Goal: Task Accomplishment & Management: Manage account settings

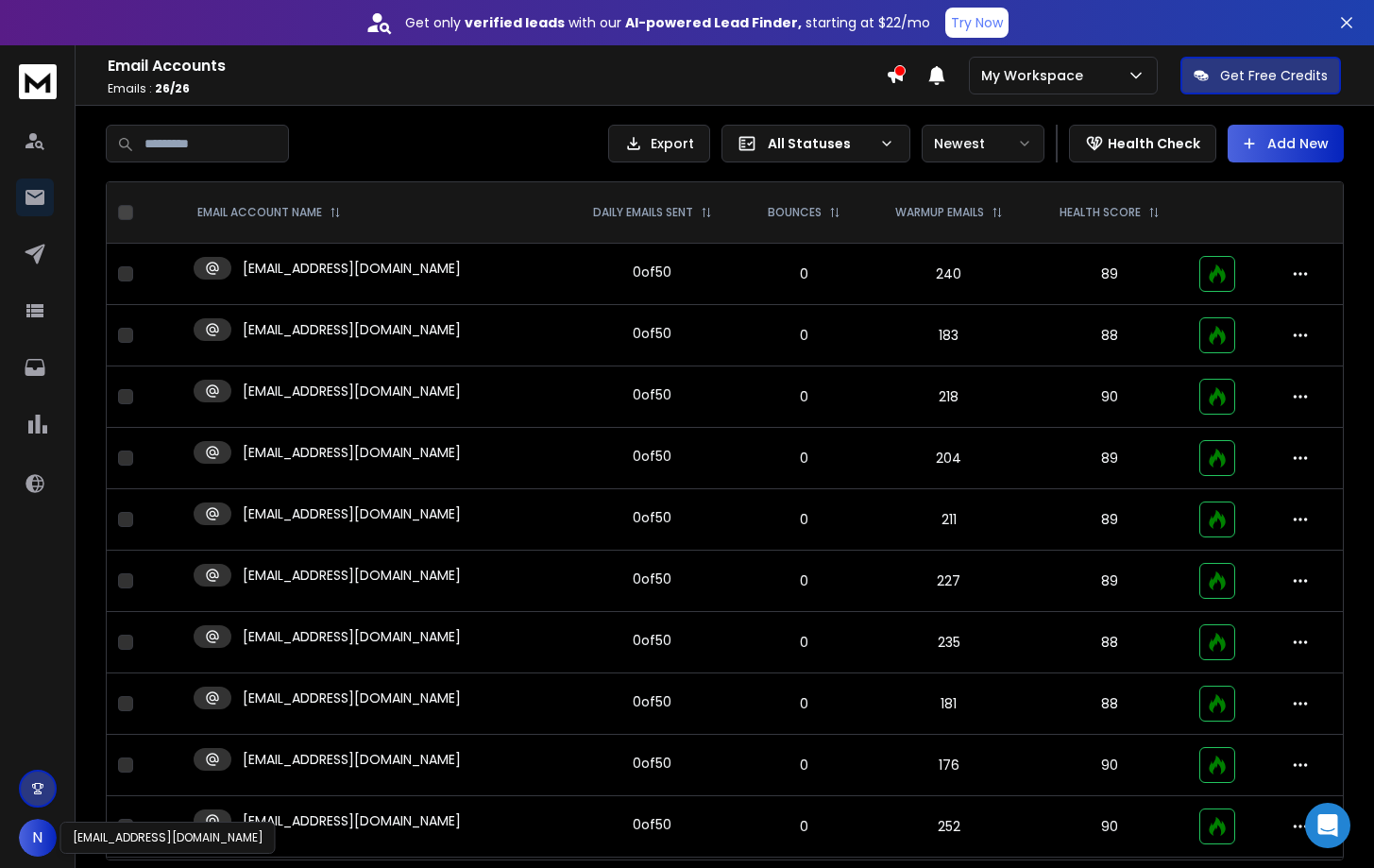
click at [46, 840] on span "N" at bounding box center [38, 837] width 38 height 38
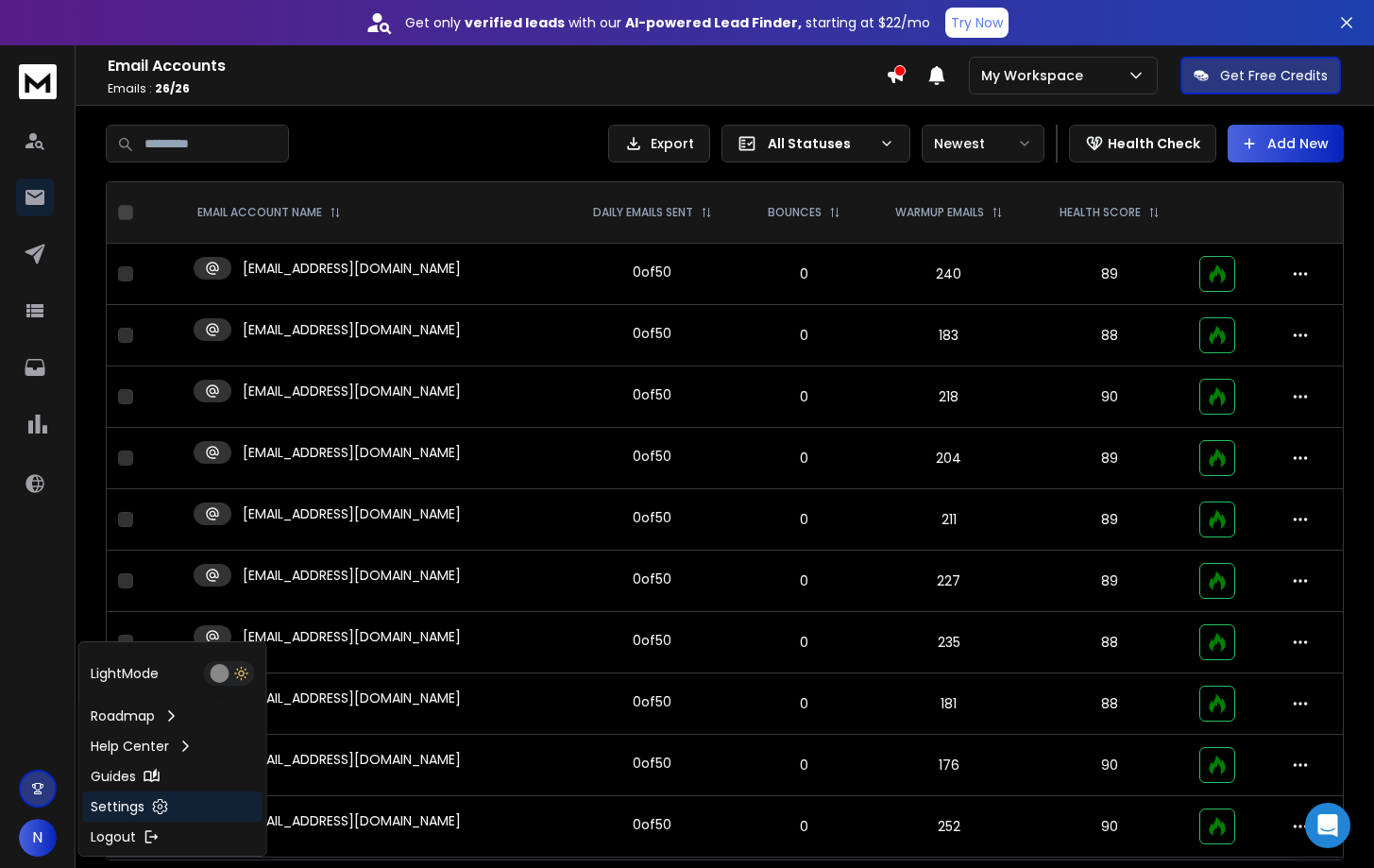
click at [98, 811] on p "Settings" at bounding box center [118, 806] width 54 height 19
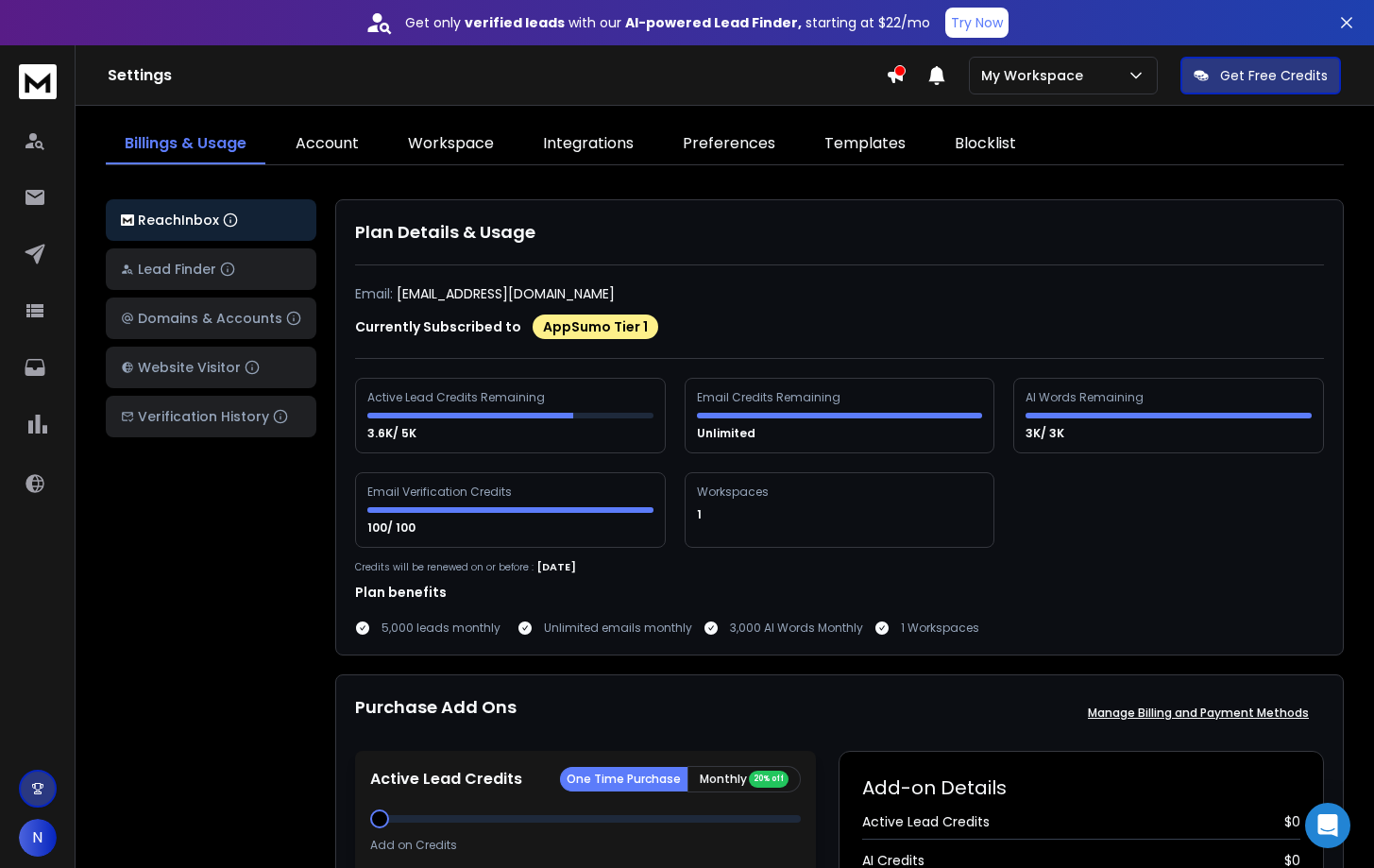
click at [229, 638] on div "ReachInbox Lead Finder Domains & Accounts Website Visitor Verification History …" at bounding box center [725, 546] width 1238 height 732
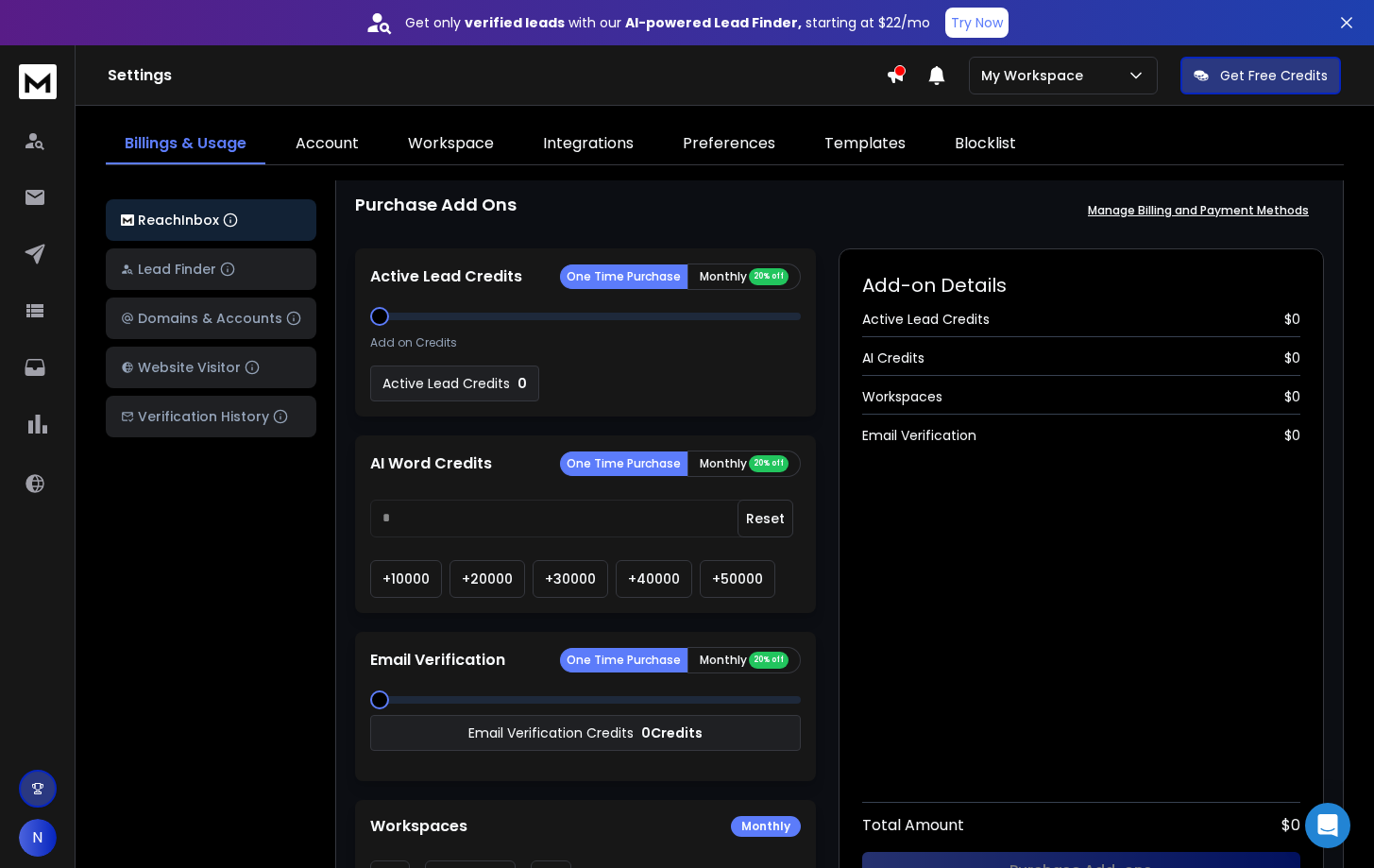
scroll to position [486, 0]
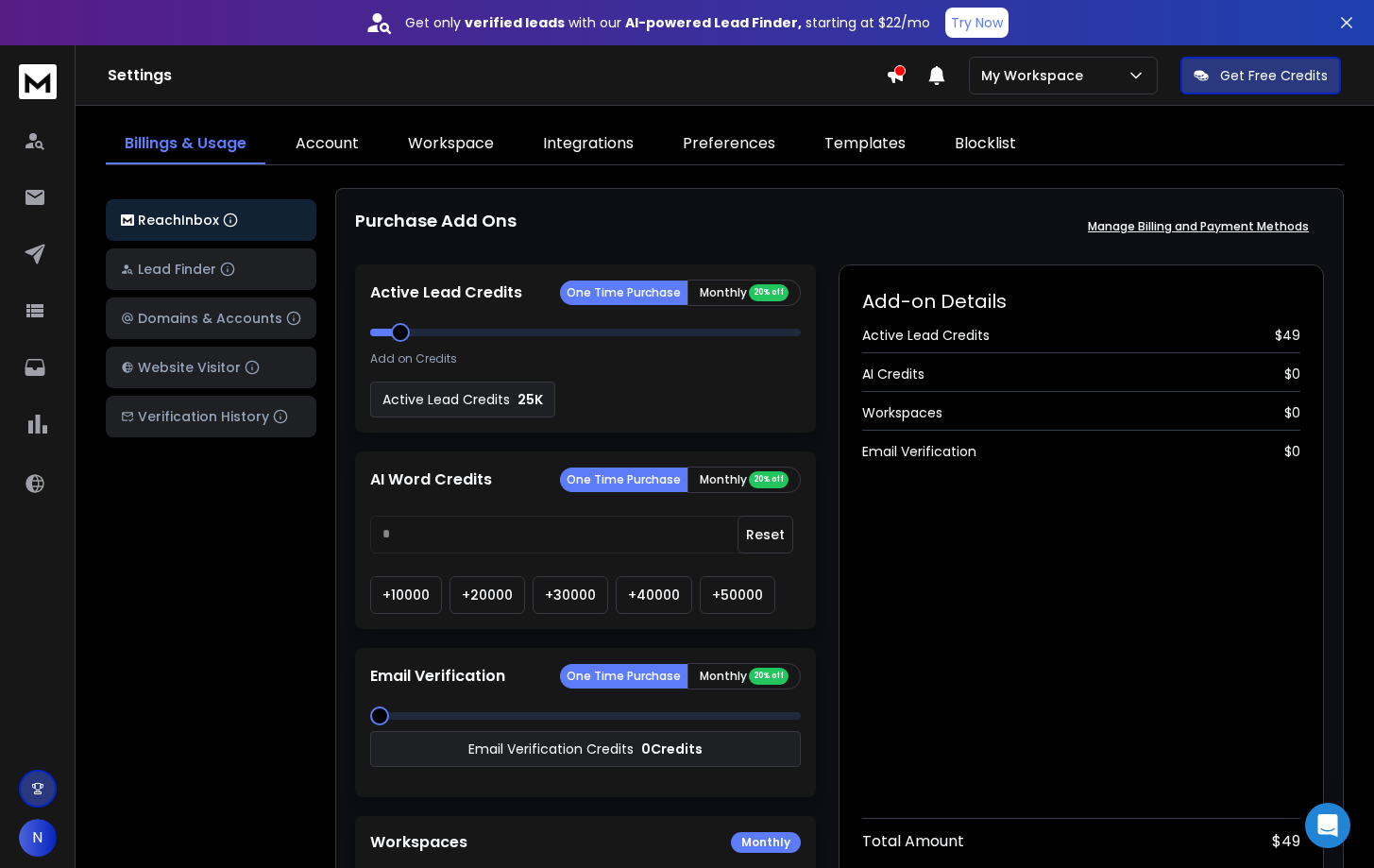
click at [393, 338] on span at bounding box center [400, 333] width 19 height 19
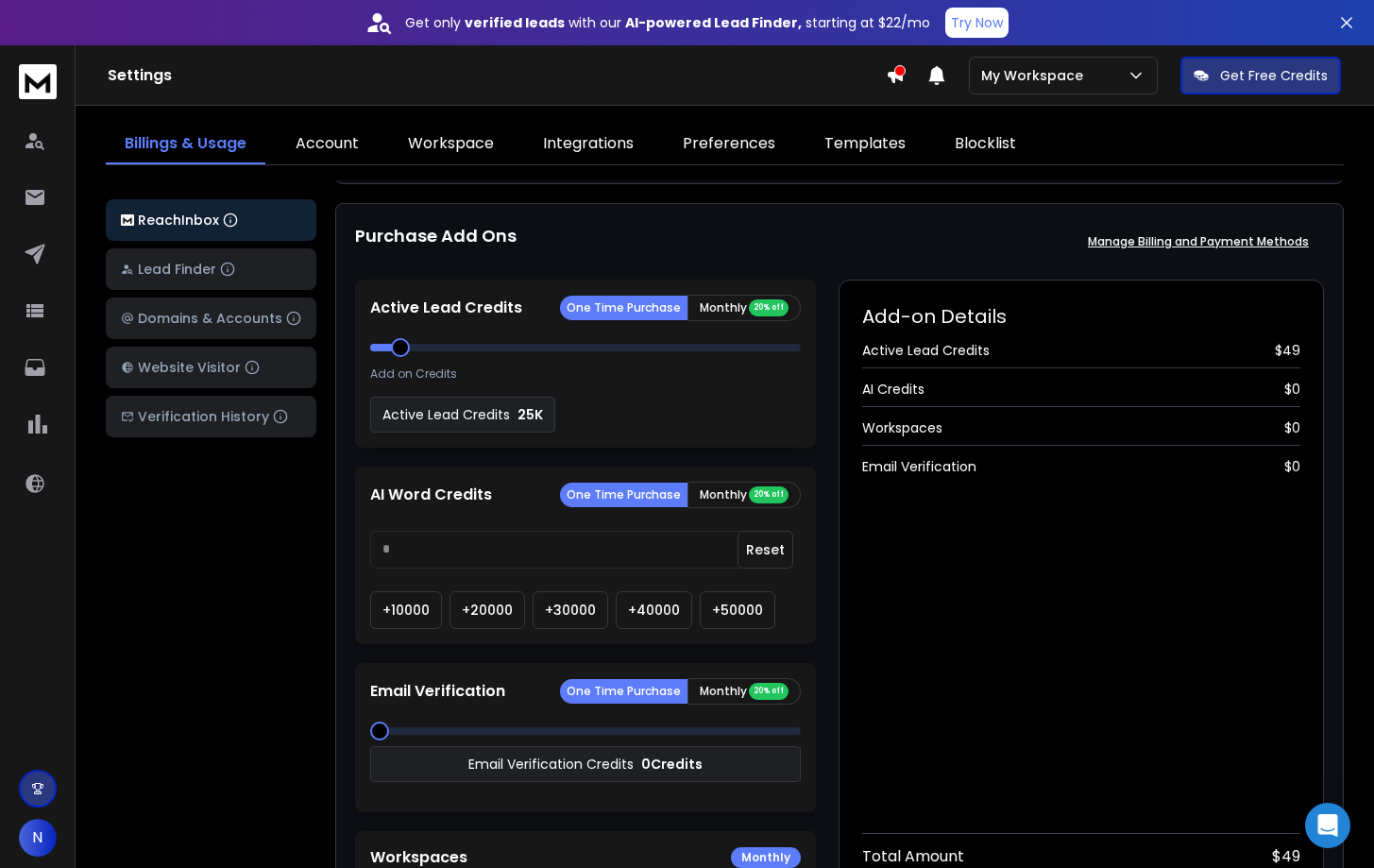
scroll to position [456, 0]
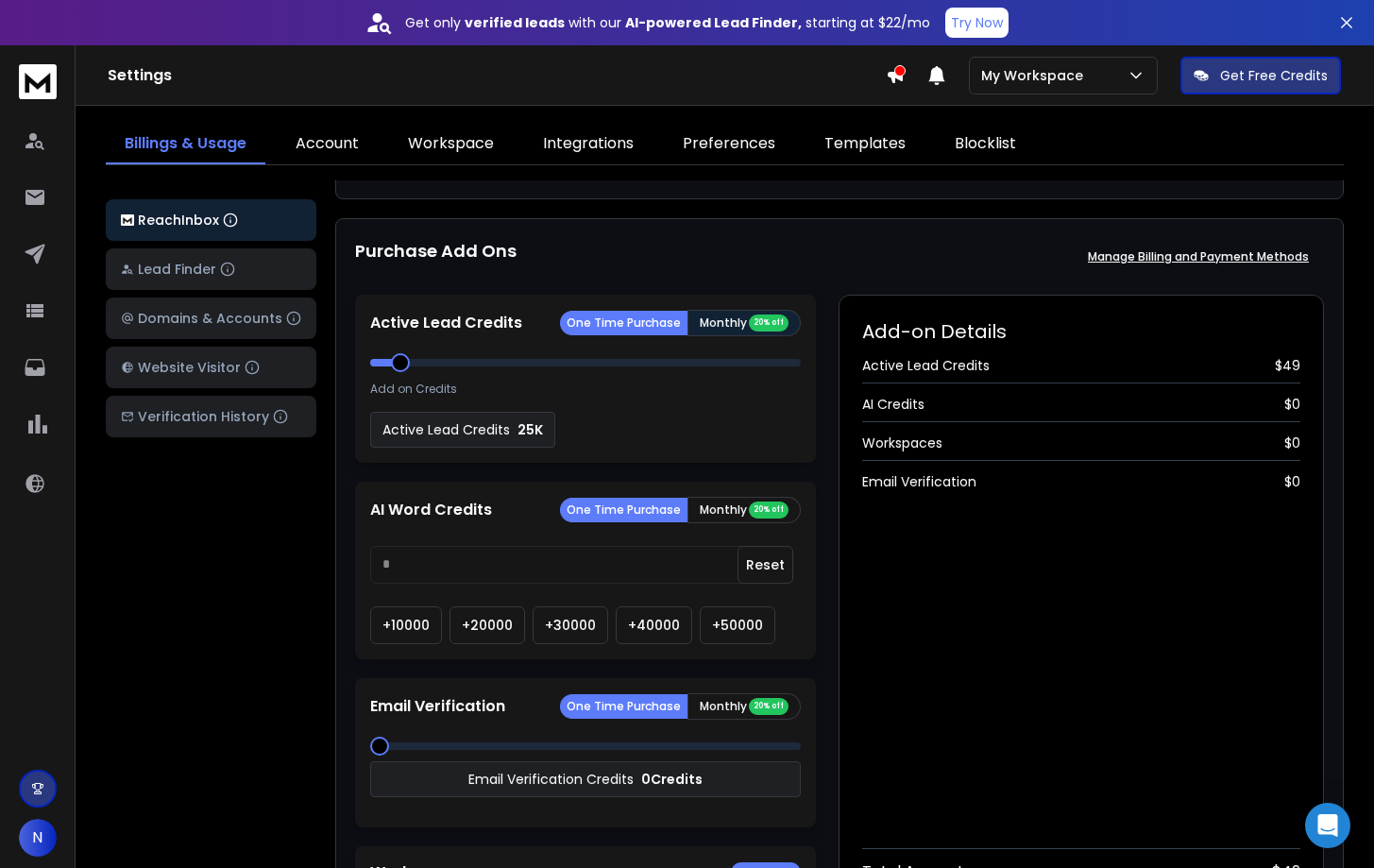
click at [749, 327] on div "20% off" at bounding box center [768, 323] width 40 height 17
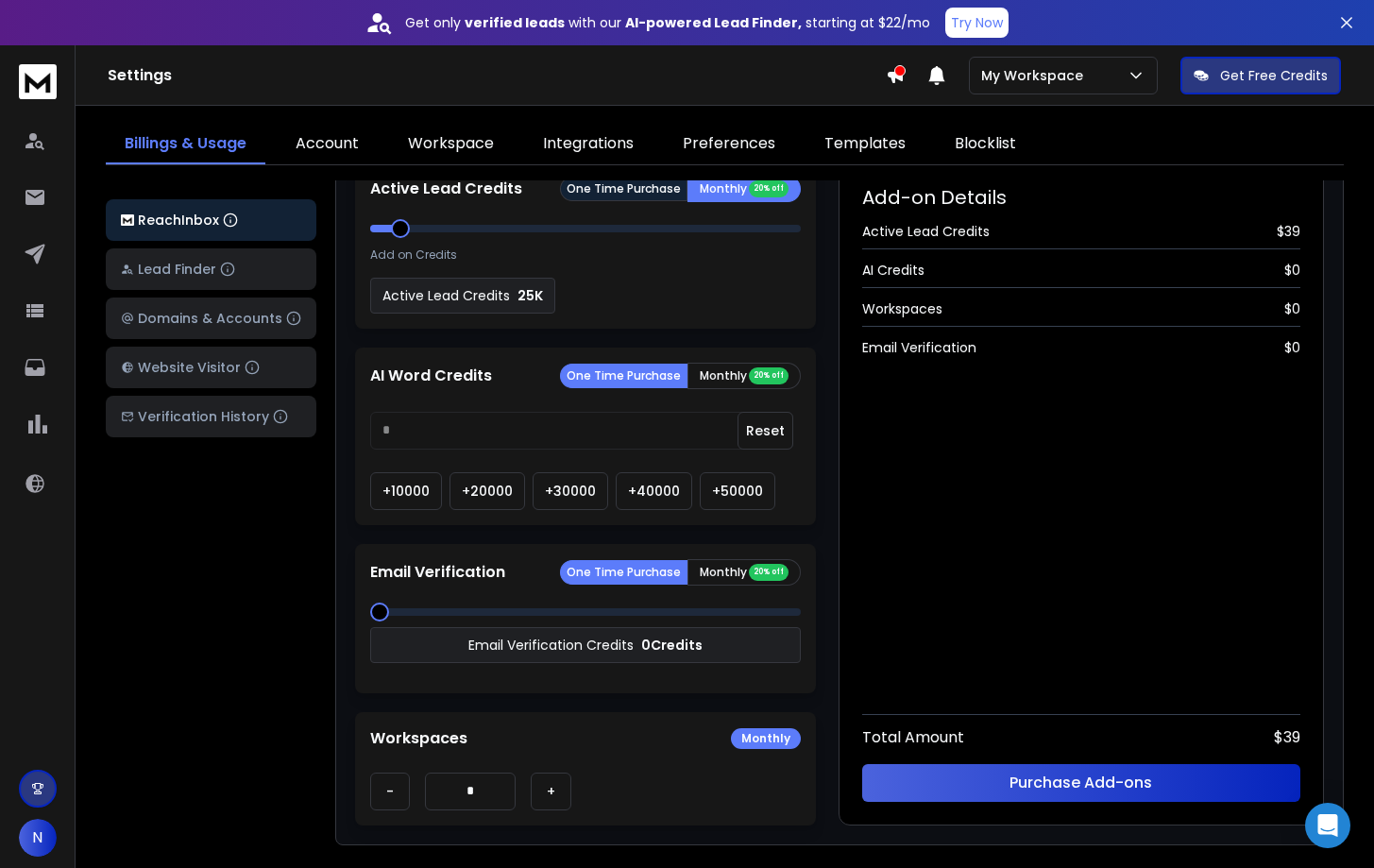
scroll to position [440, 0]
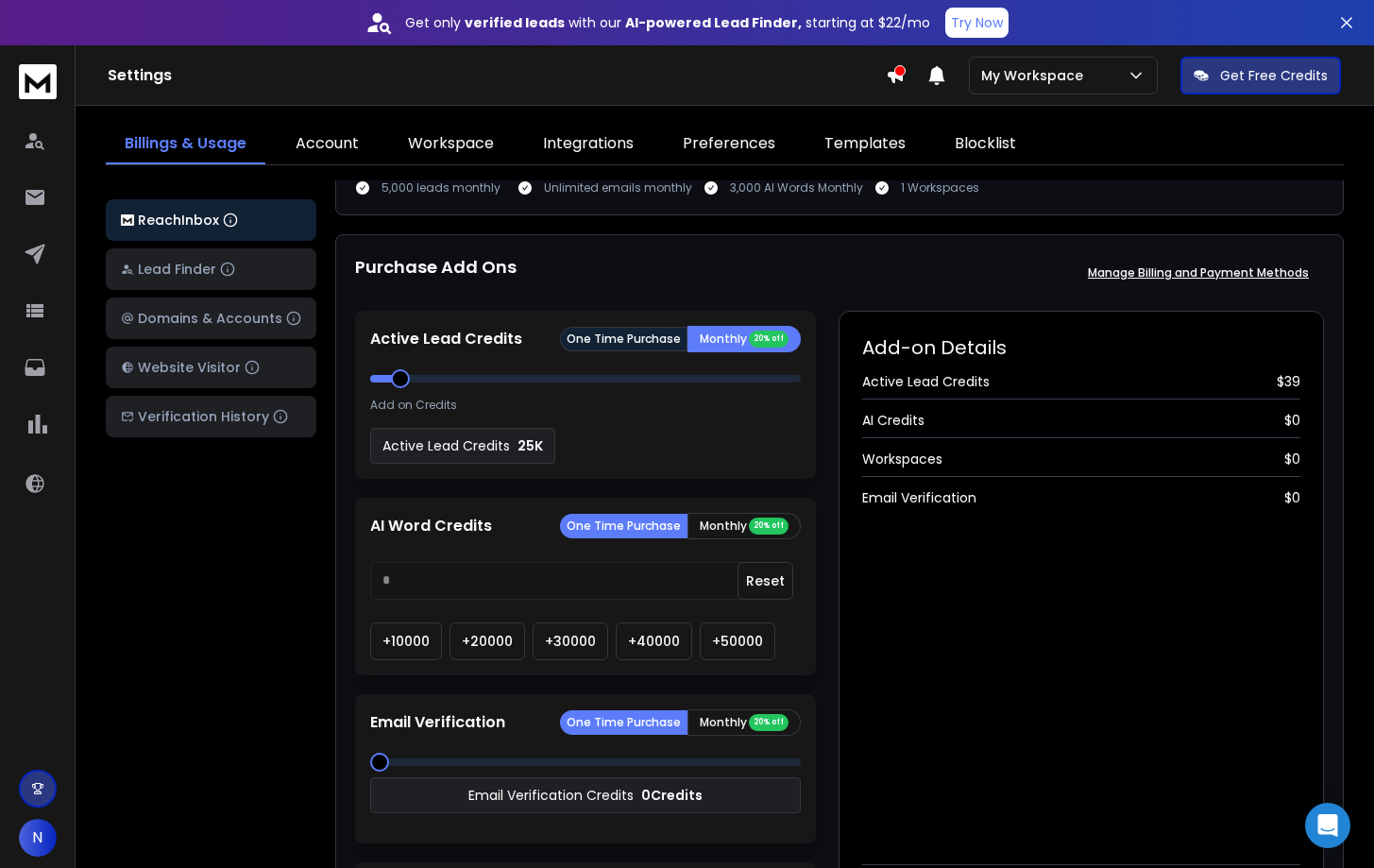
click at [620, 327] on button "One Time Purchase" at bounding box center [623, 339] width 127 height 24
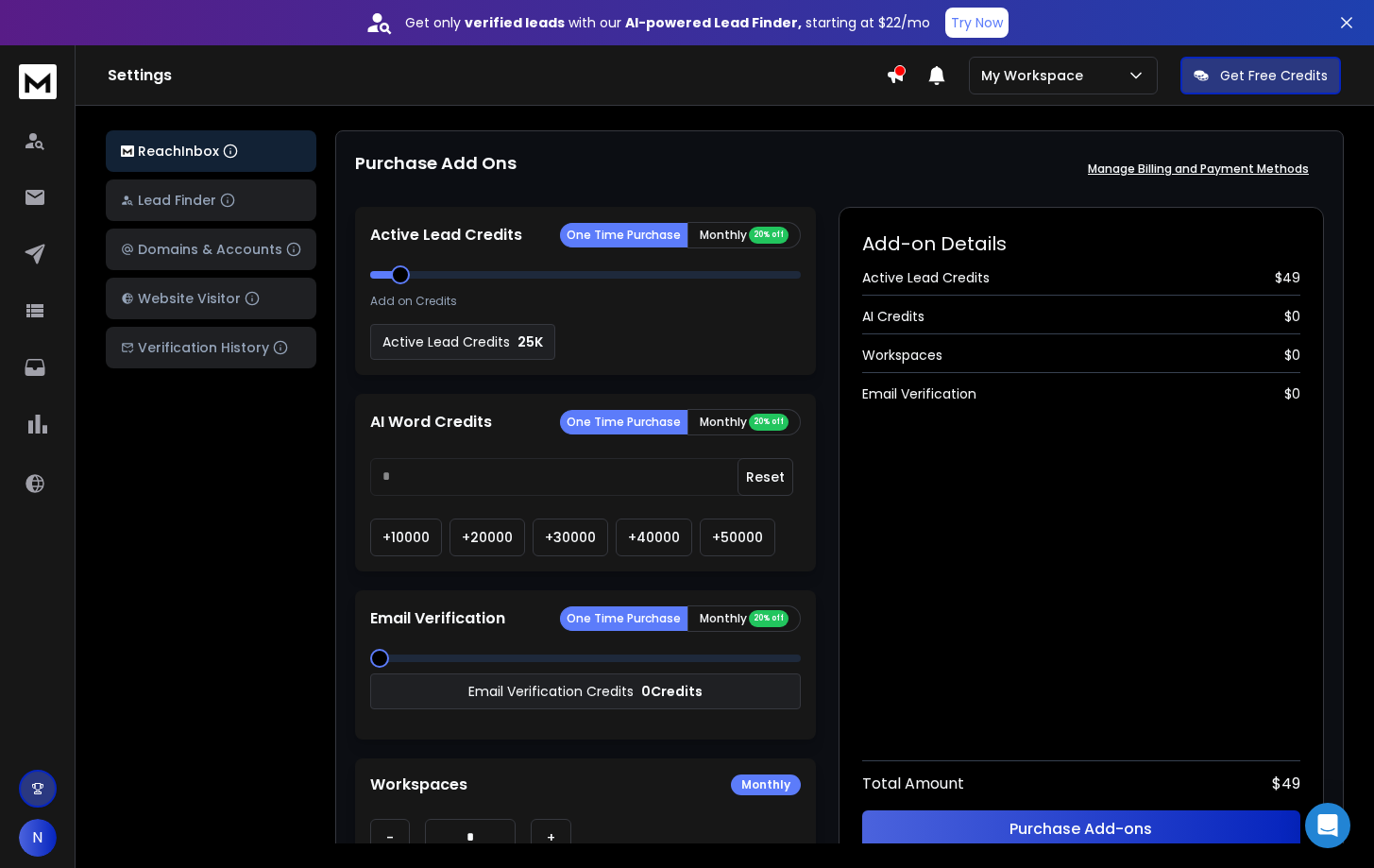
scroll to position [71, 0]
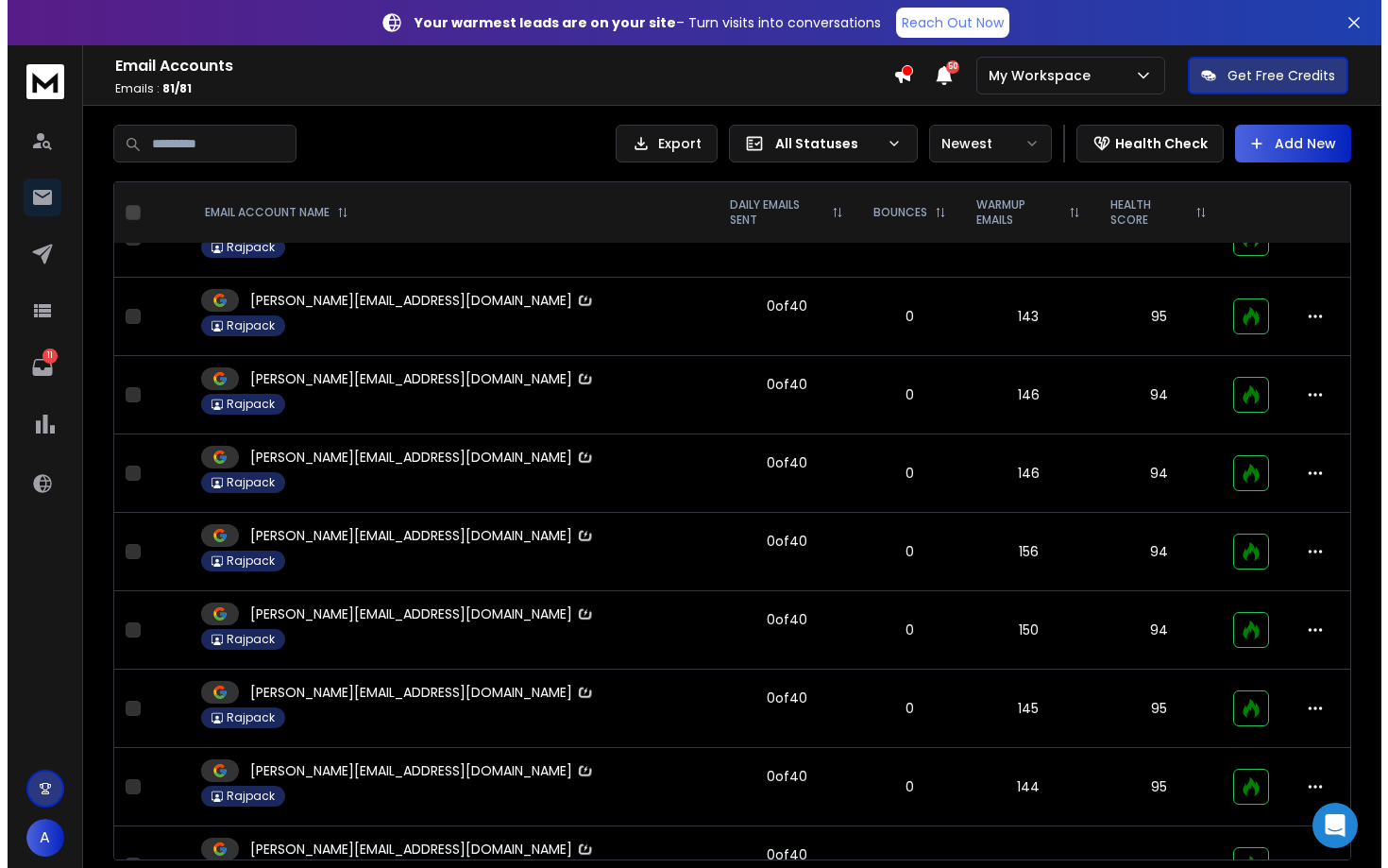
scroll to position [1431, 0]
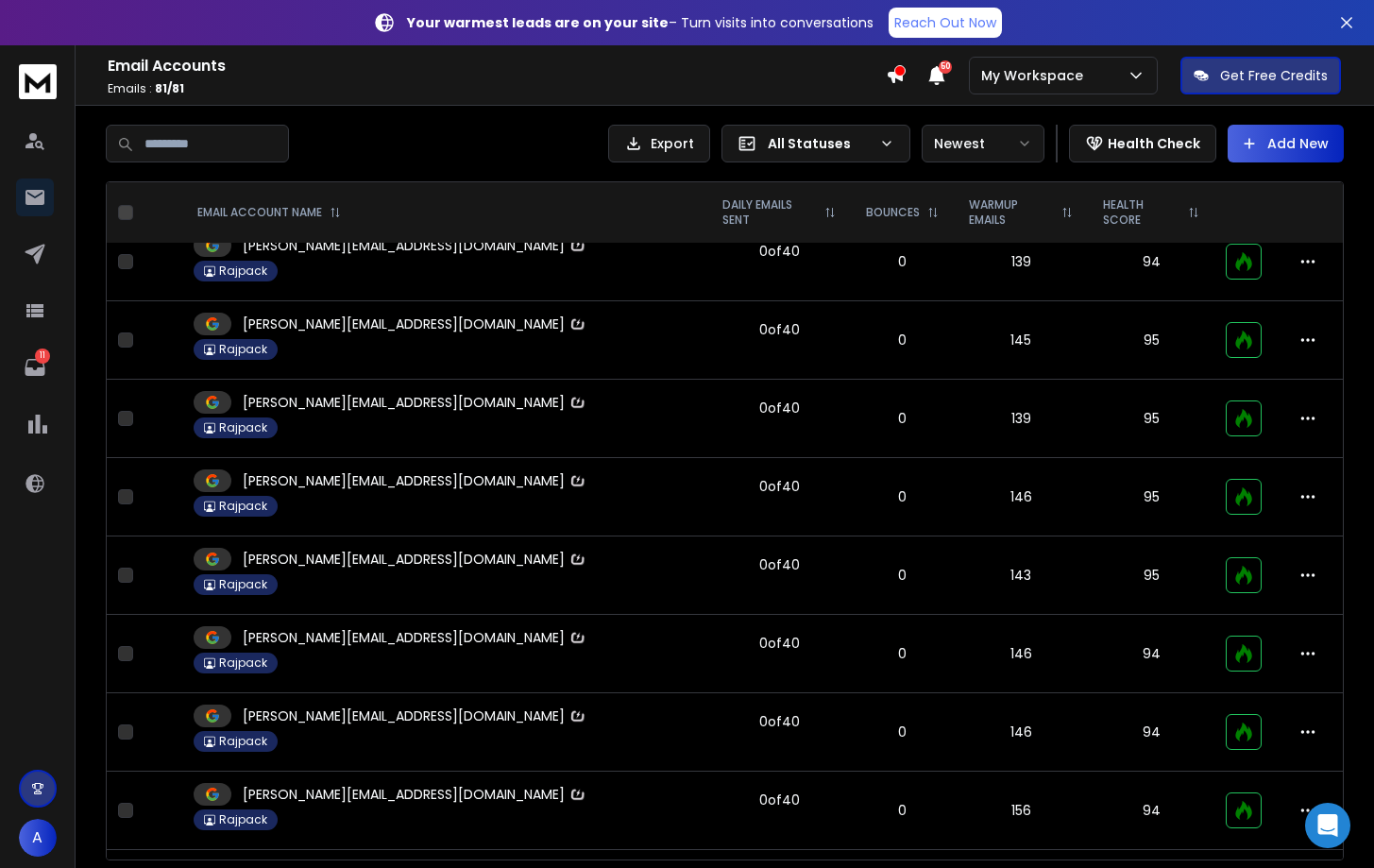
click at [451, 453] on td "[PERSON_NAME][EMAIL_ADDRESS][DOMAIN_NAME] Rajpack" at bounding box center [445, 418] width 525 height 78
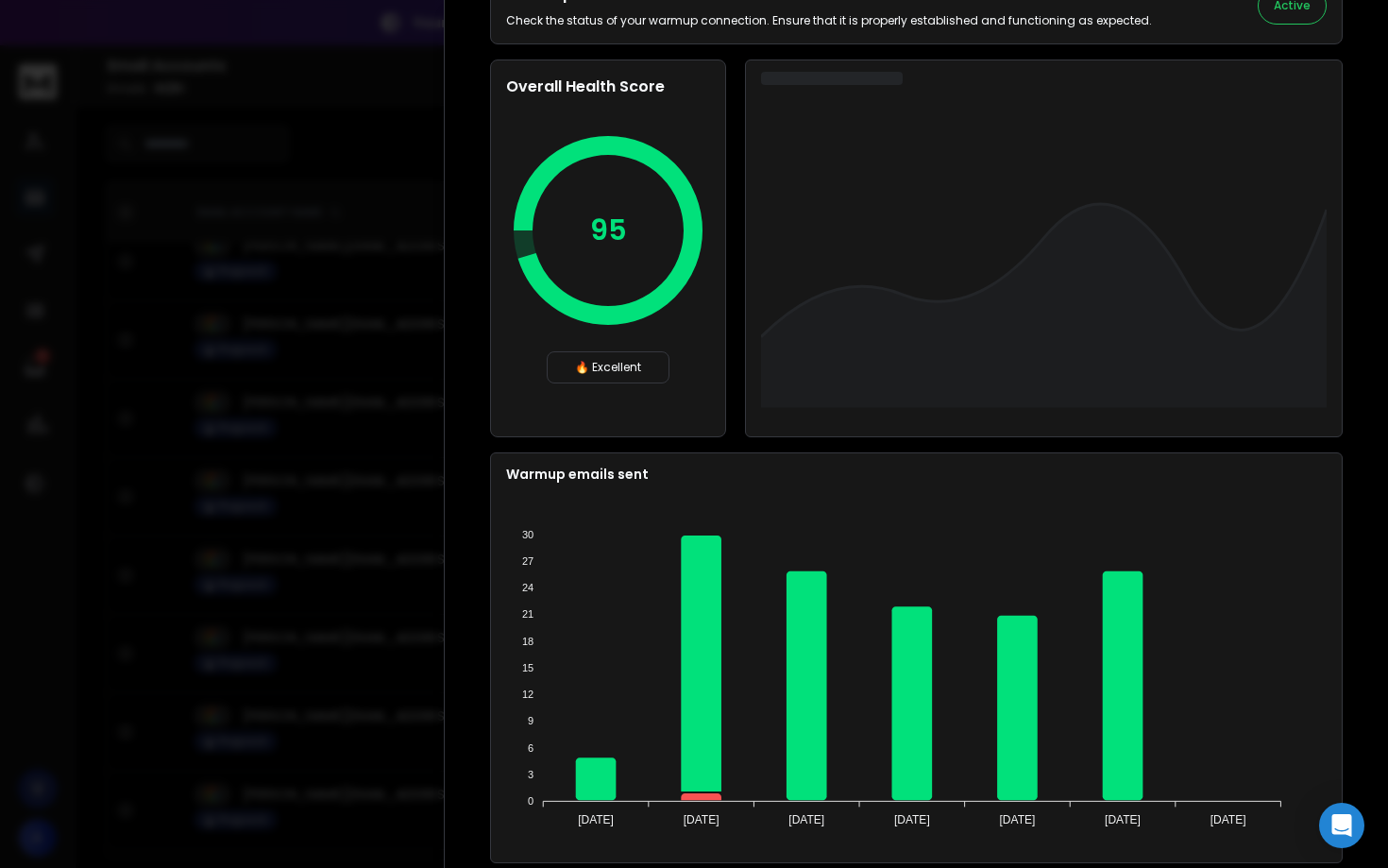
scroll to position [725, 0]
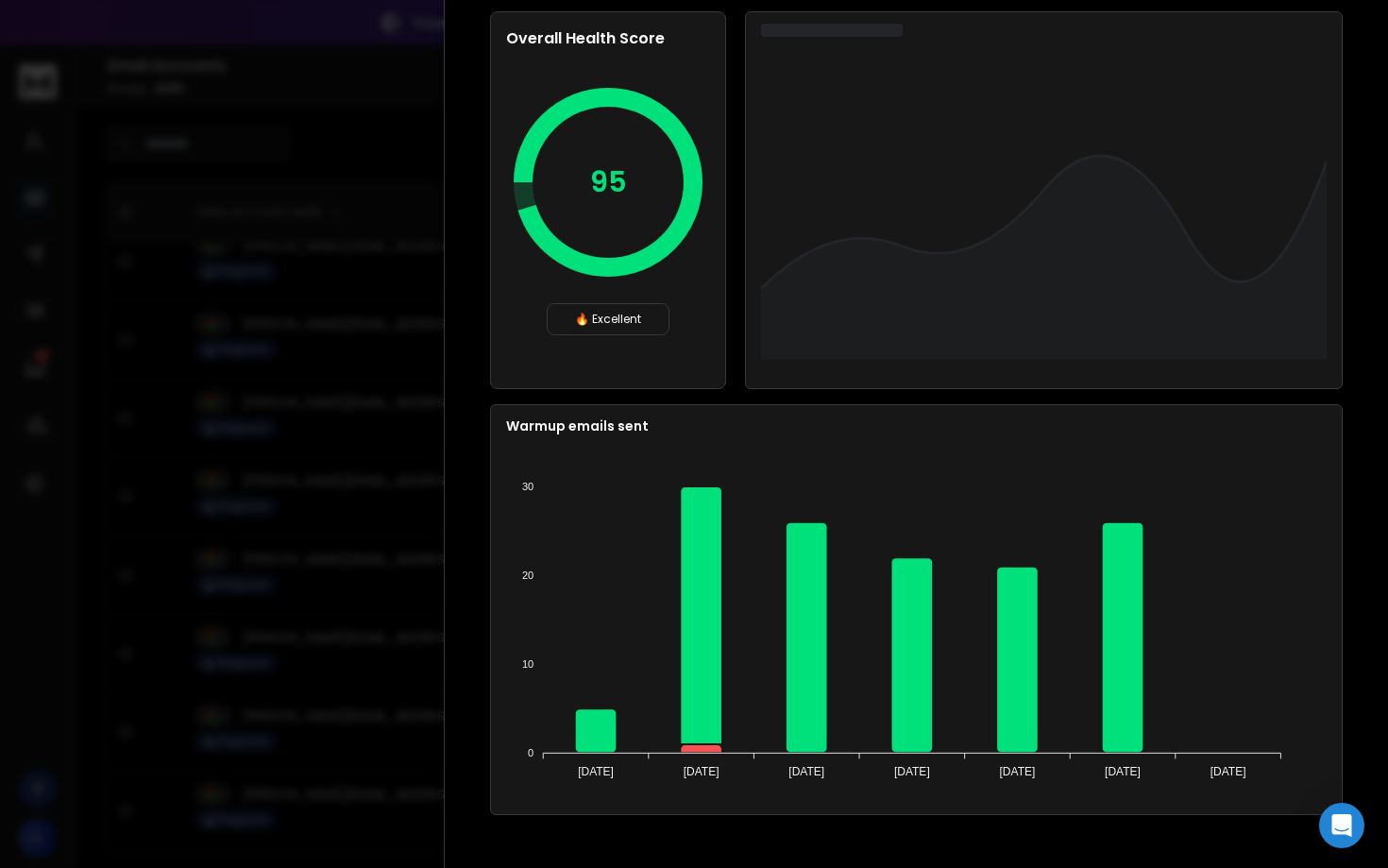
click at [381, 459] on div at bounding box center [694, 434] width 1388 height 868
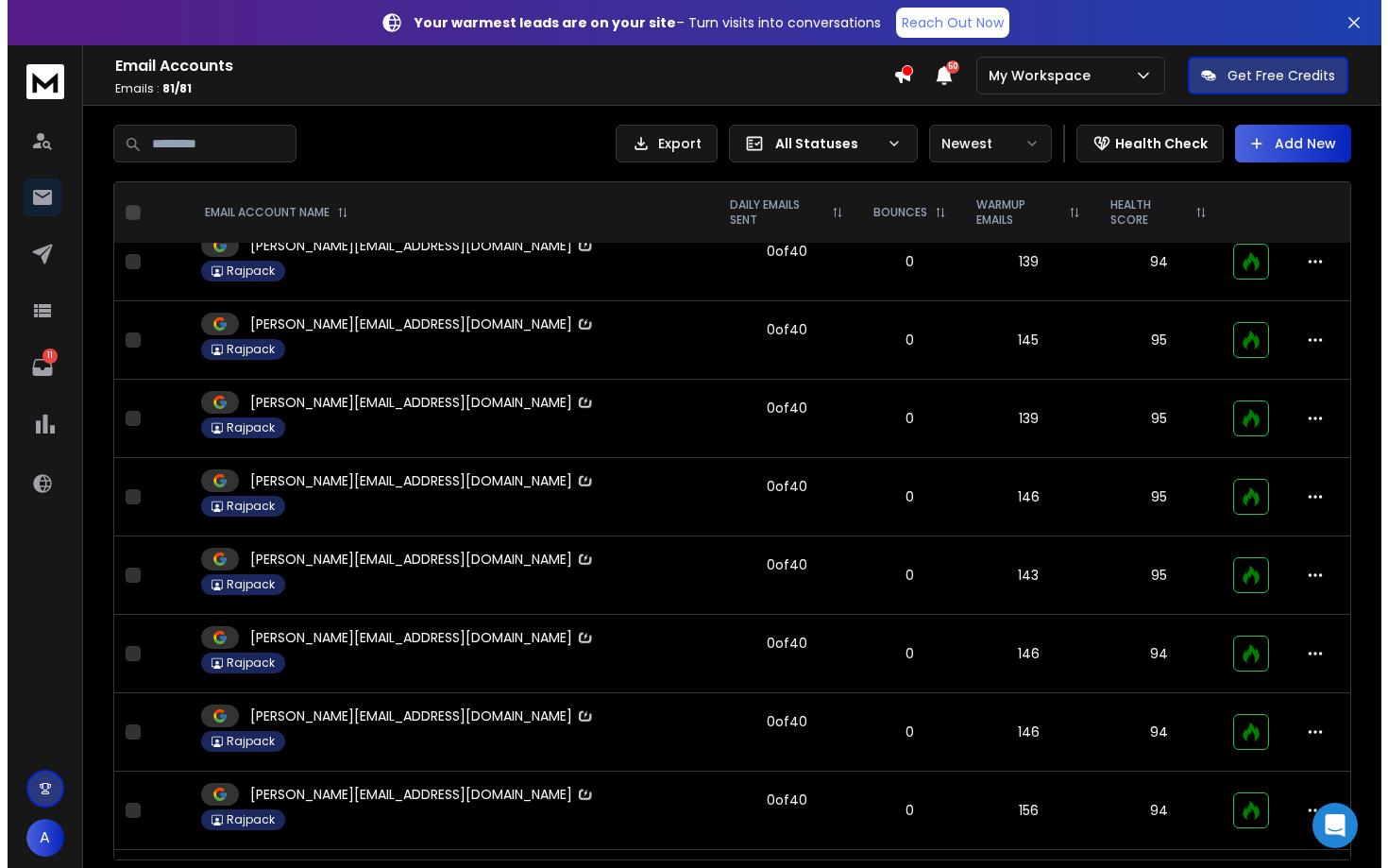
scroll to position [1761, 0]
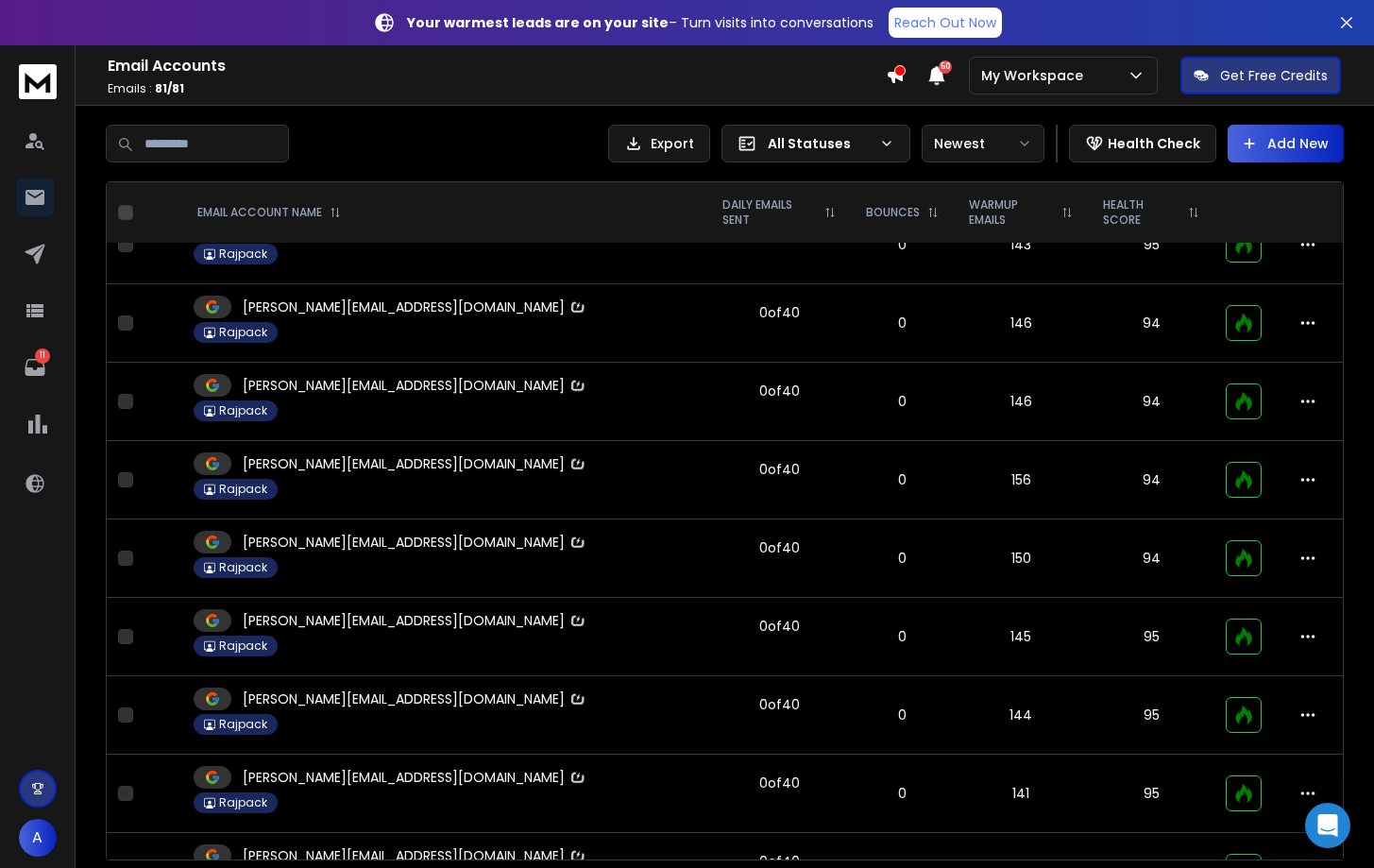
click at [541, 582] on td "[PERSON_NAME][EMAIL_ADDRESS][DOMAIN_NAME] Rajpack" at bounding box center [445, 557] width 525 height 78
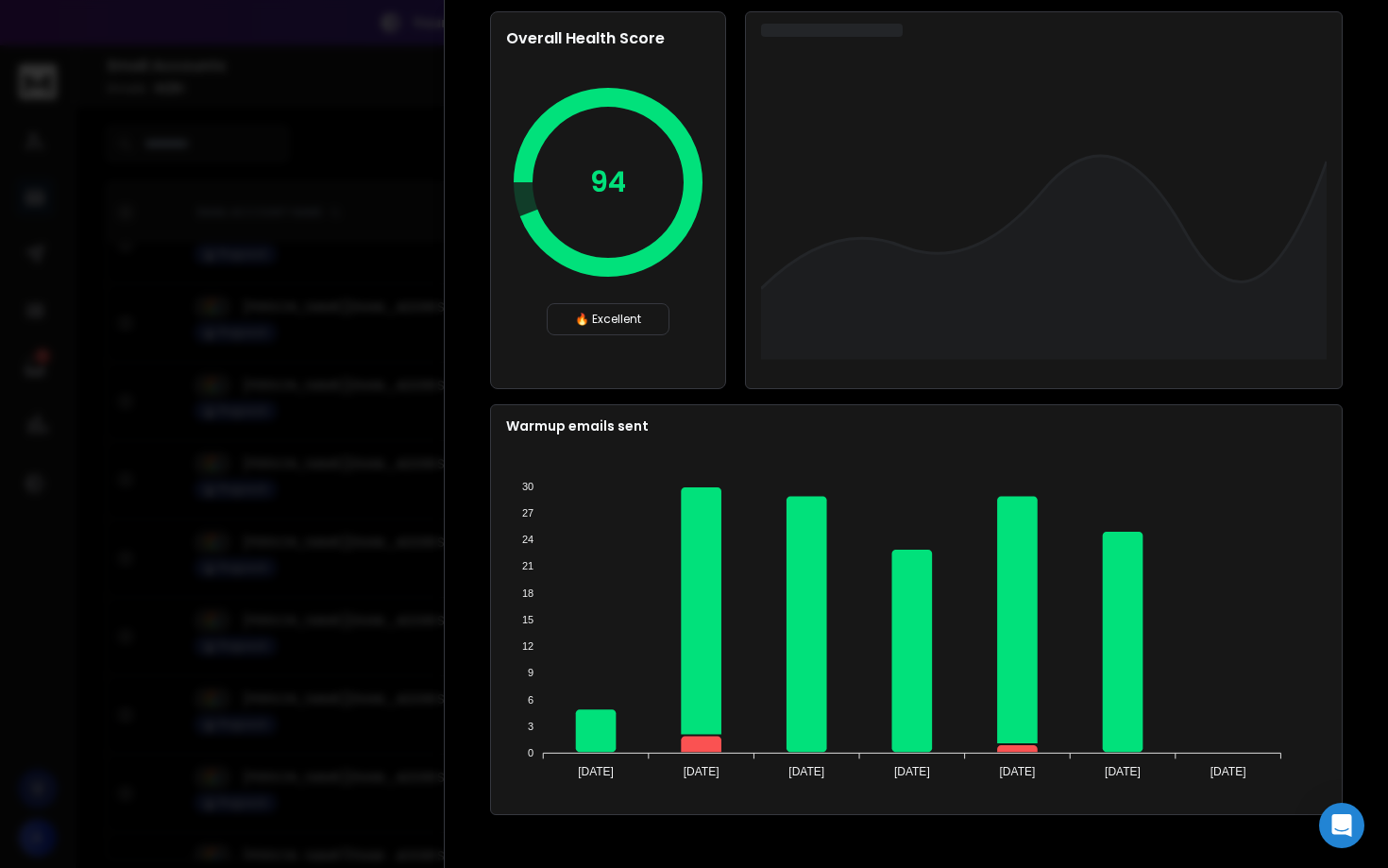
click at [425, 529] on div at bounding box center [694, 434] width 1388 height 868
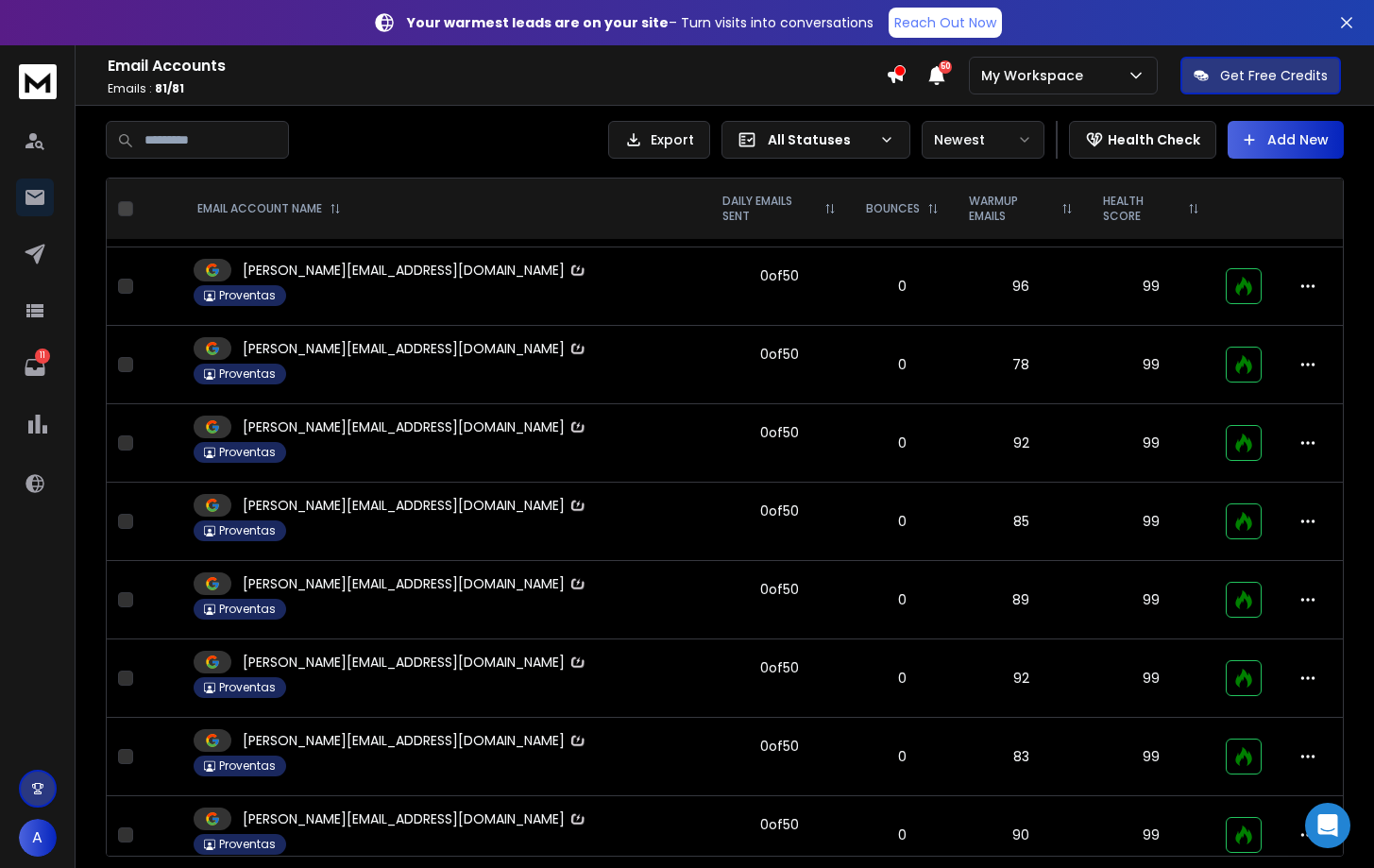
scroll to position [5745, 0]
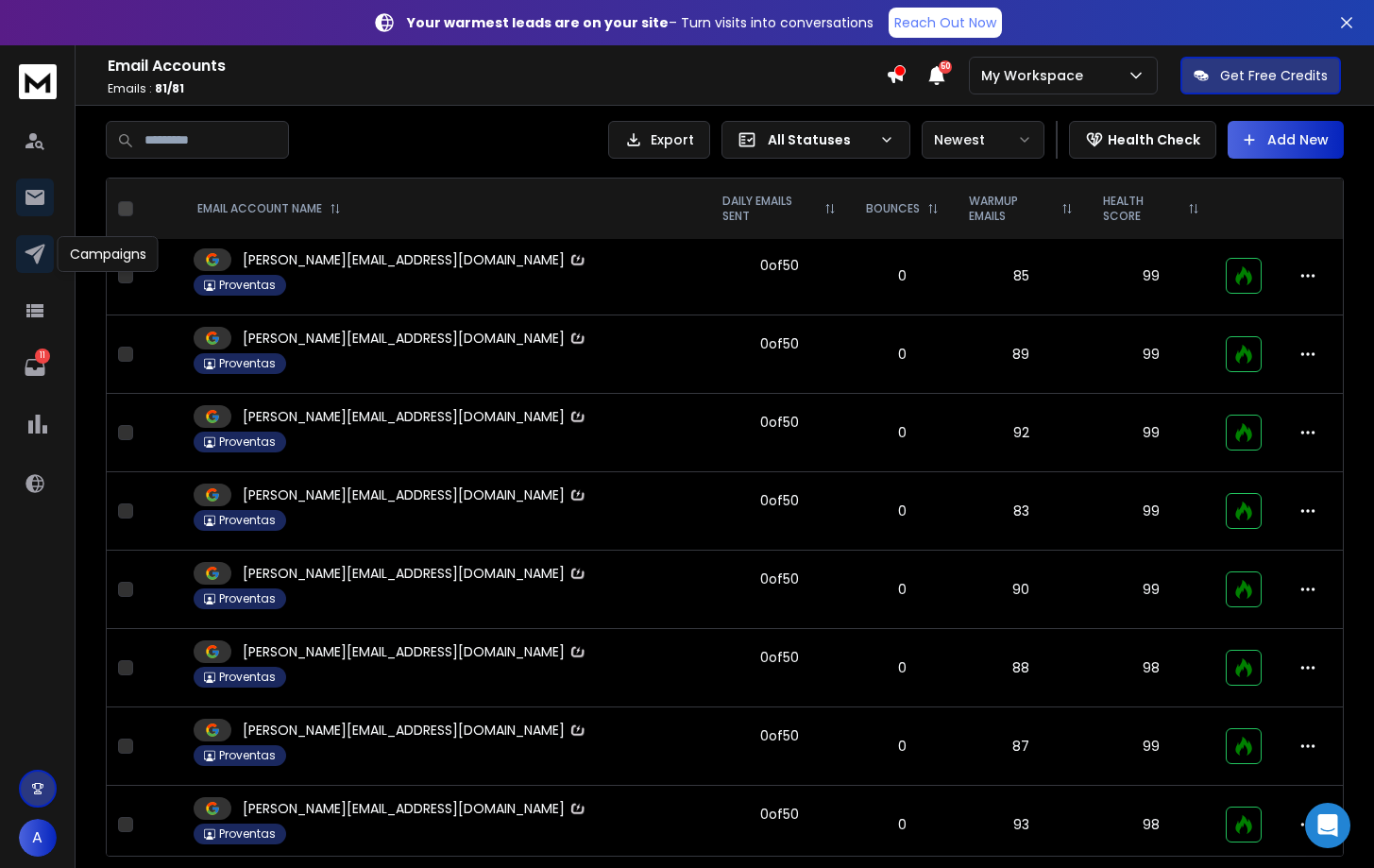
click at [41, 255] on icon at bounding box center [34, 254] width 22 height 22
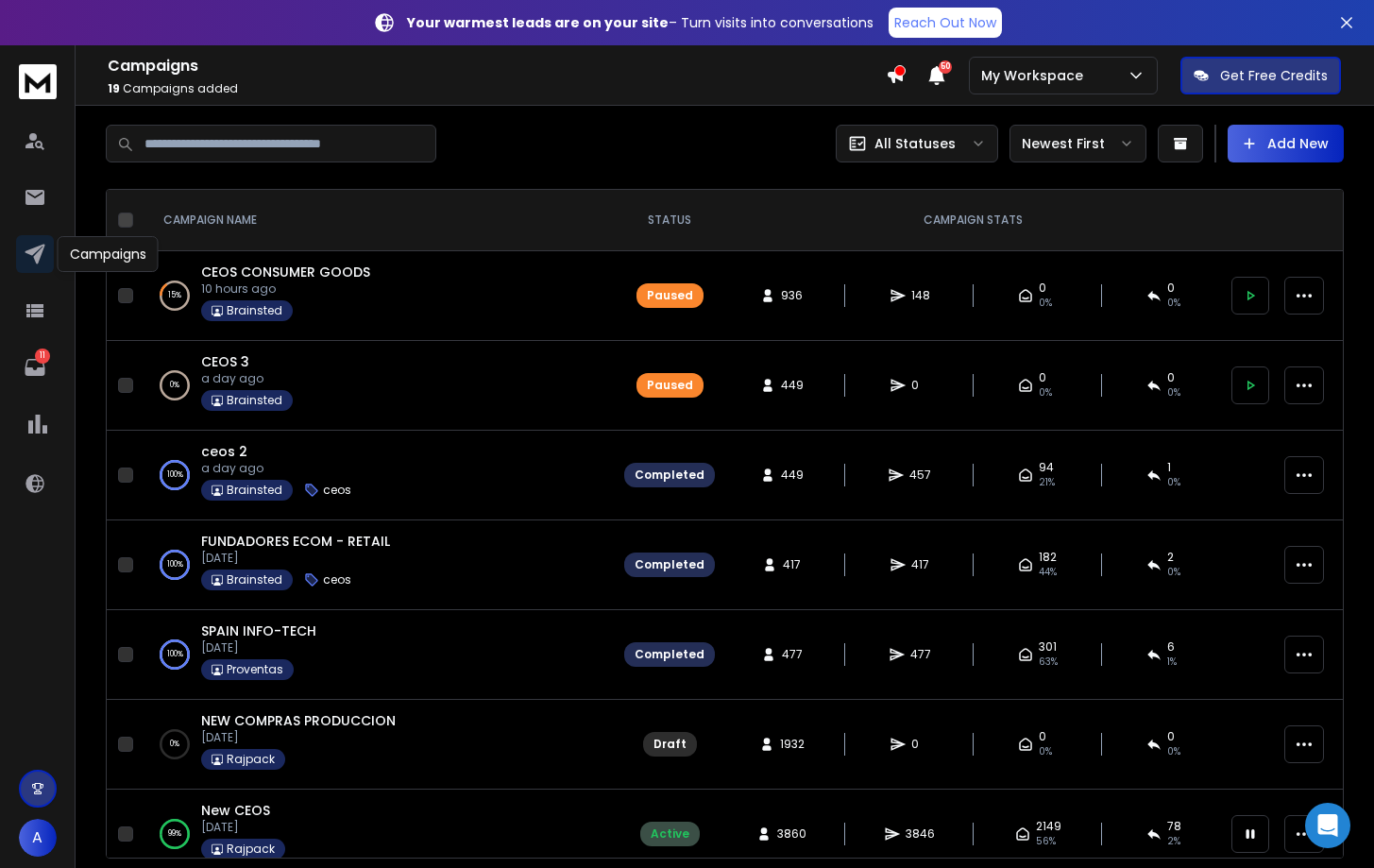
click at [388, 299] on div "15 % CEOS CONSUMER GOODS 10 hours ago Brainsted" at bounding box center [376, 295] width 434 height 67
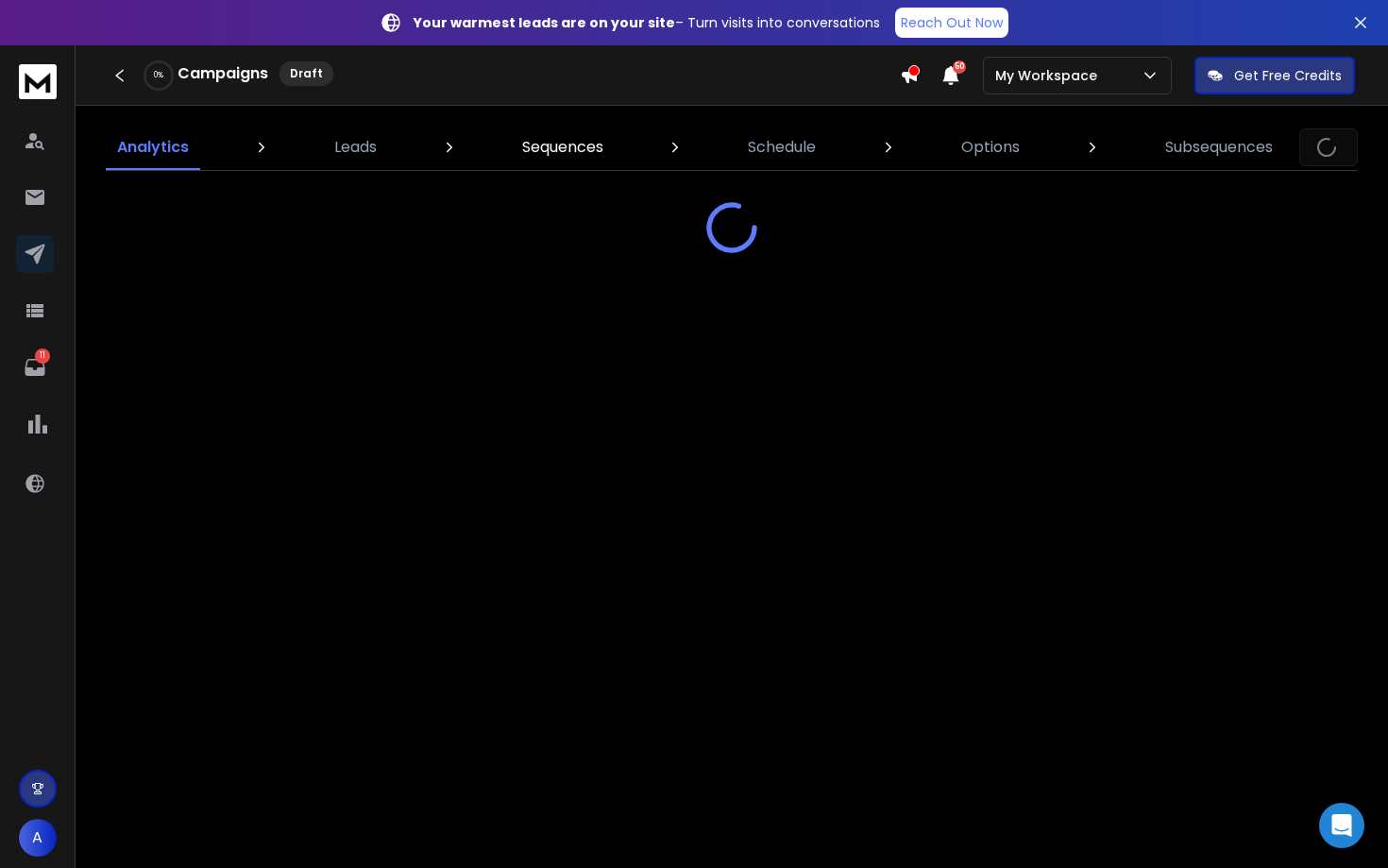
click at [571, 148] on p "Sequences" at bounding box center [562, 147] width 81 height 22
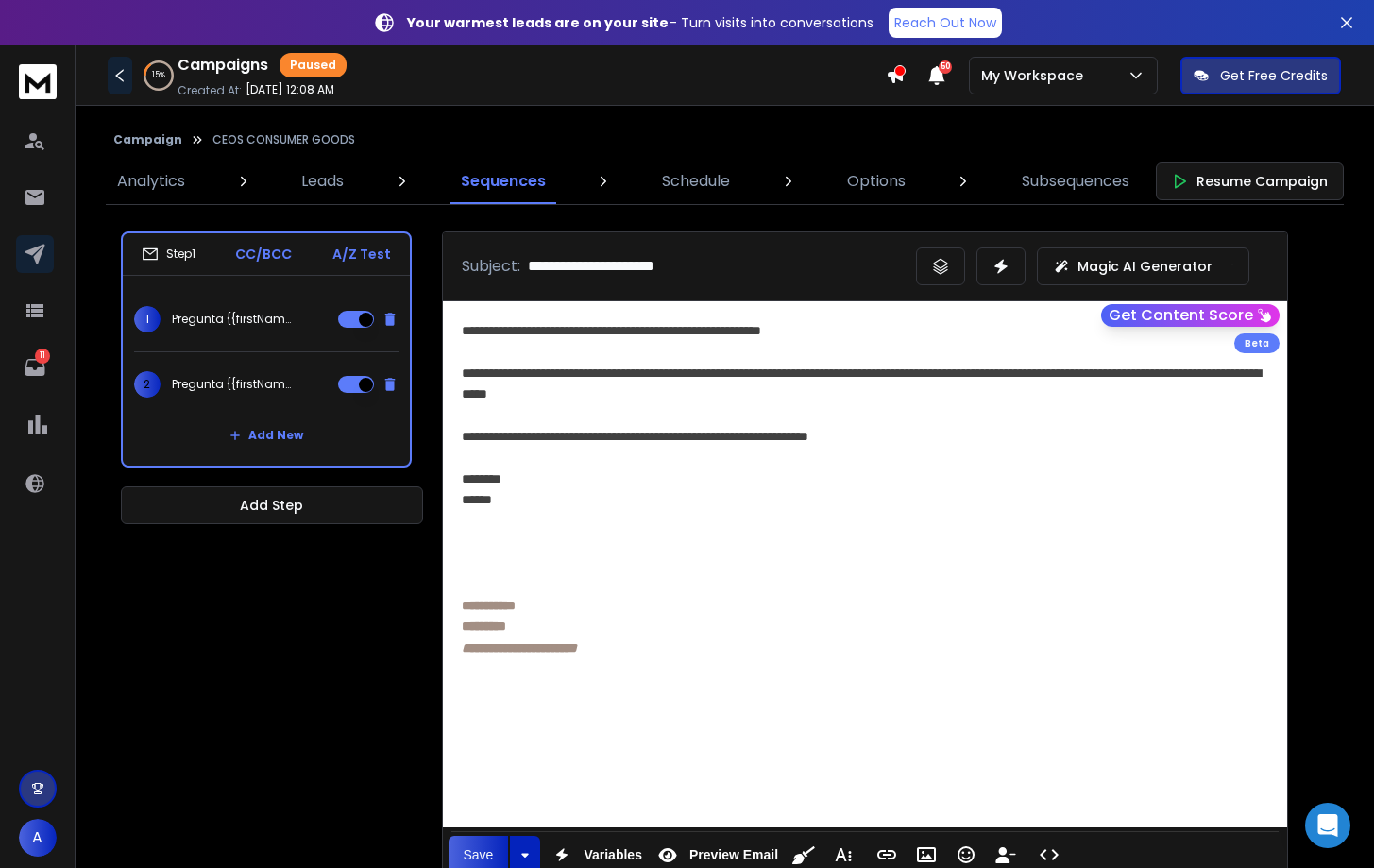
click at [124, 82] on icon at bounding box center [120, 75] width 17 height 17
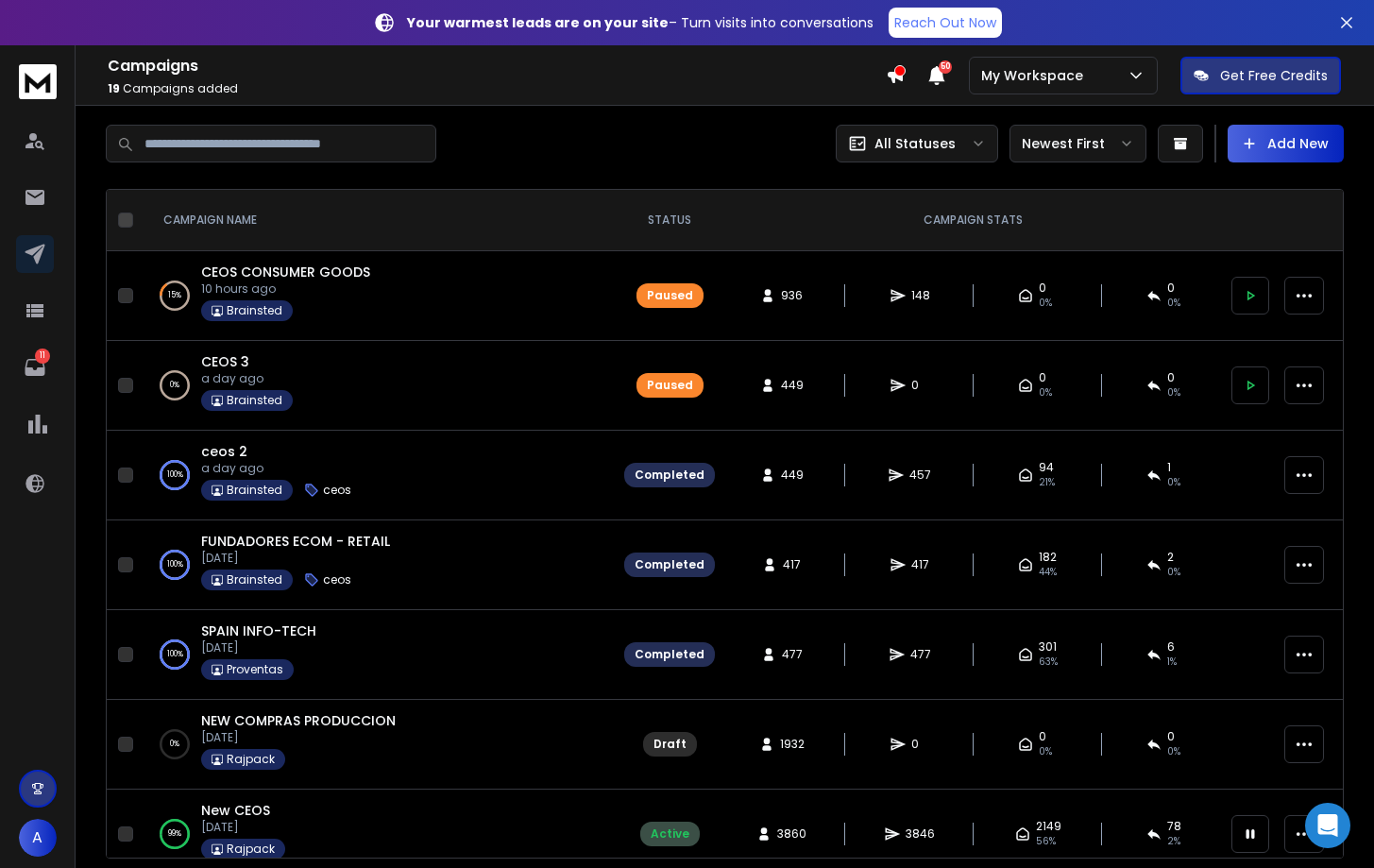
click at [386, 563] on p "[DATE]" at bounding box center [295, 558] width 189 height 15
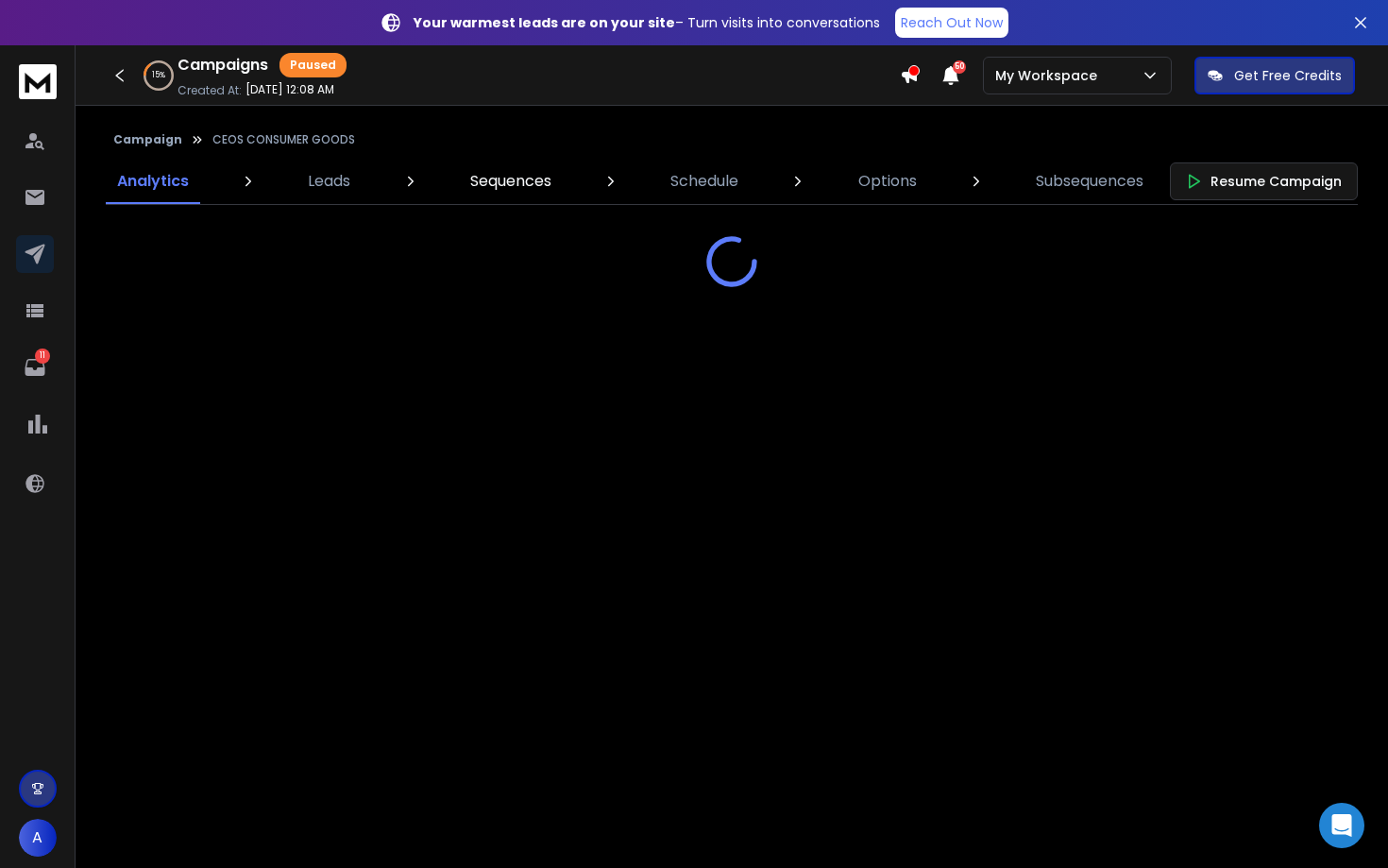
click at [544, 175] on p "Sequences" at bounding box center [510, 180] width 81 height 22
